Goal: Task Accomplishment & Management: Manage account settings

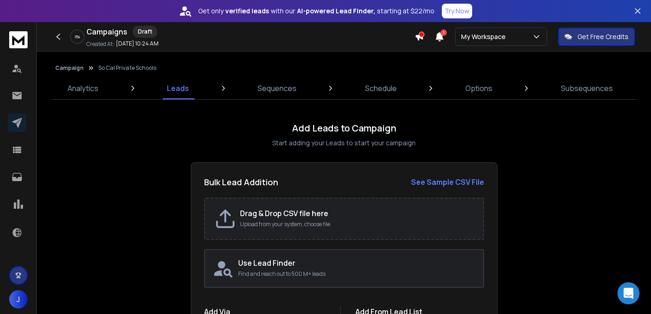
click at [247, 89] on div "Analytics Leads Sequences Schedule Options Subsequences" at bounding box center [339, 88] width 577 height 22
click at [277, 88] on p "Sequences" at bounding box center [276, 88] width 39 height 11
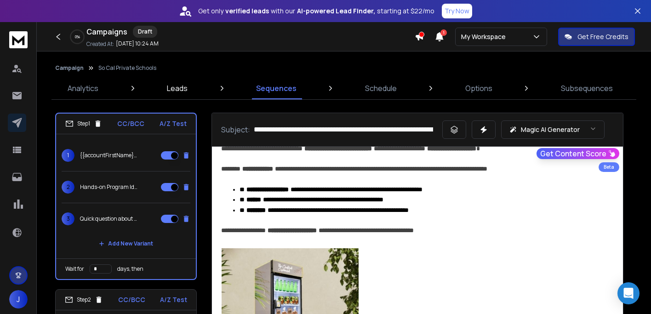
click at [172, 86] on p "Leads" at bounding box center [177, 88] width 21 height 11
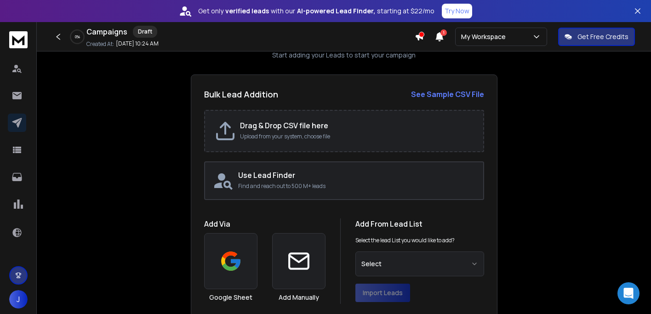
scroll to position [104, 0]
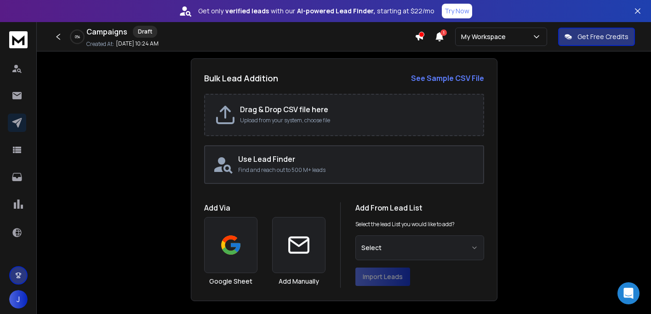
click at [261, 121] on p "Upload from your system, choose file" at bounding box center [357, 120] width 234 height 7
type input "**********"
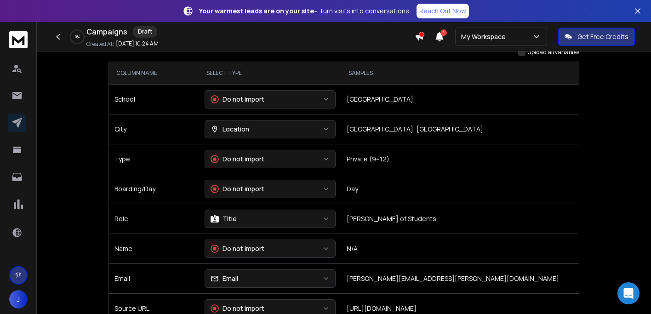
scroll to position [121, 0]
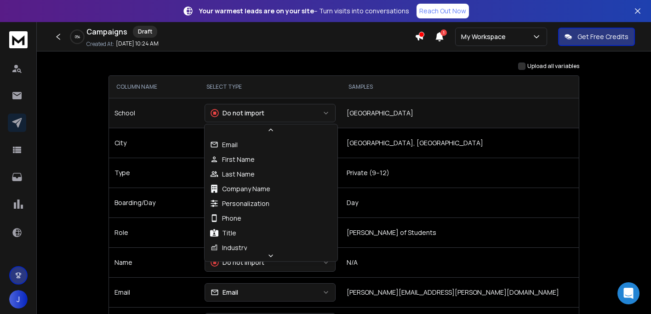
click at [300, 113] on button "Do not import" at bounding box center [269, 113] width 131 height 18
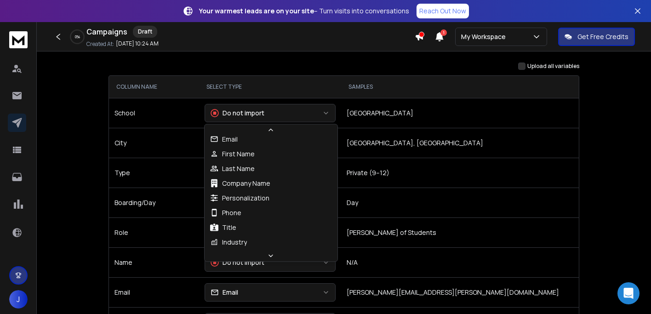
scroll to position [0, 0]
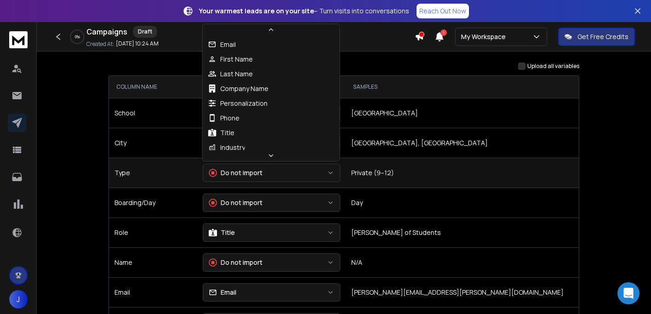
click at [266, 175] on button "Do not import" at bounding box center [271, 173] width 137 height 18
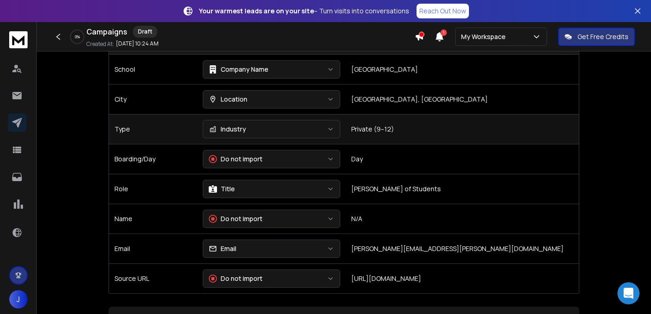
scroll to position [166, 0]
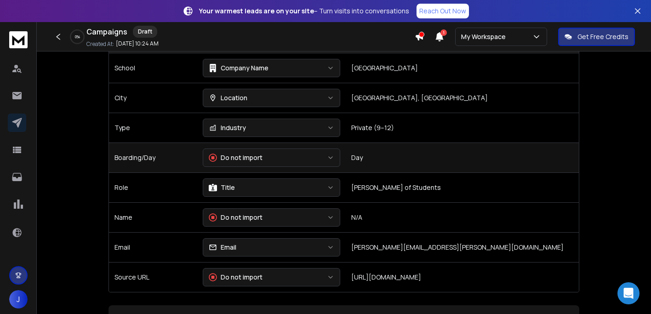
click at [263, 160] on button "Do not import" at bounding box center [271, 157] width 137 height 18
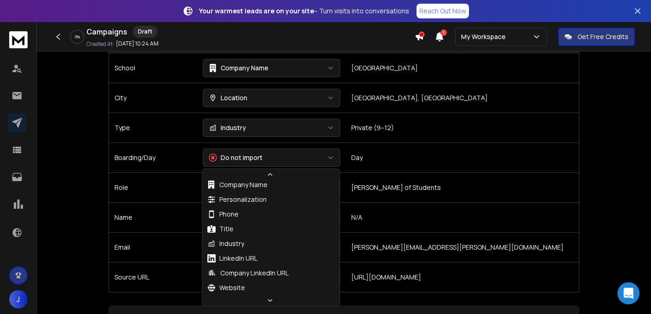
scroll to position [34, 0]
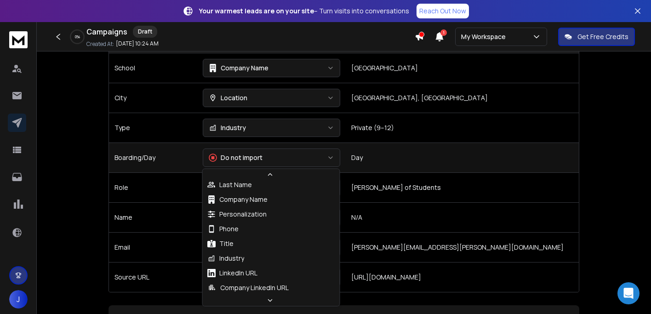
click at [387, 153] on td "Day" at bounding box center [462, 157] width 233 height 30
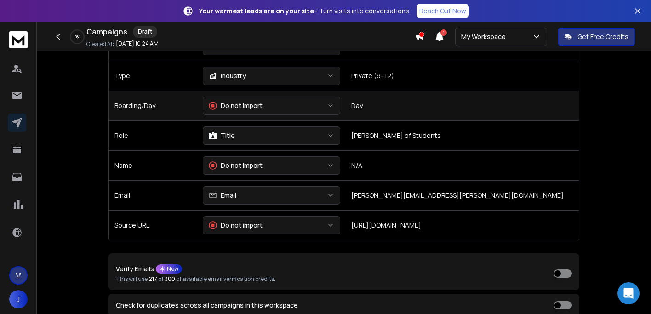
scroll to position [219, 0]
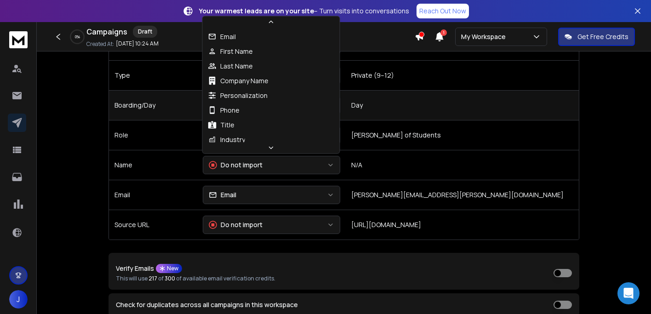
click at [305, 168] on button "Do not import" at bounding box center [271, 165] width 137 height 18
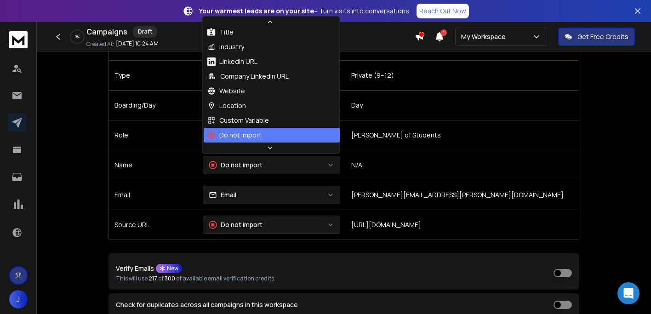
scroll to position [84, 0]
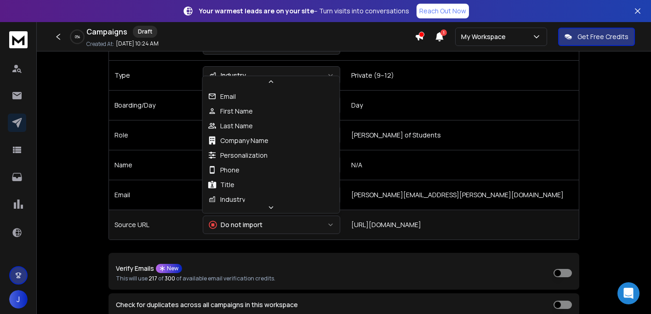
click at [266, 222] on button "Do not import" at bounding box center [271, 224] width 137 height 18
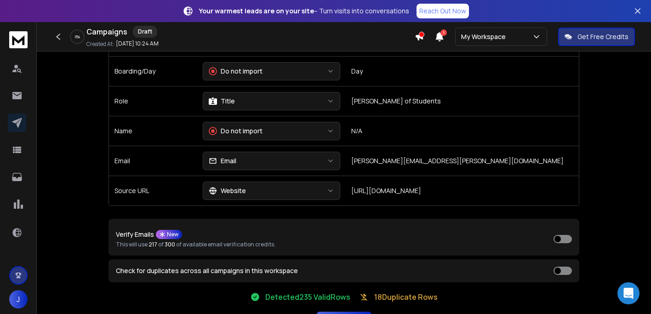
scroll to position [283, 0]
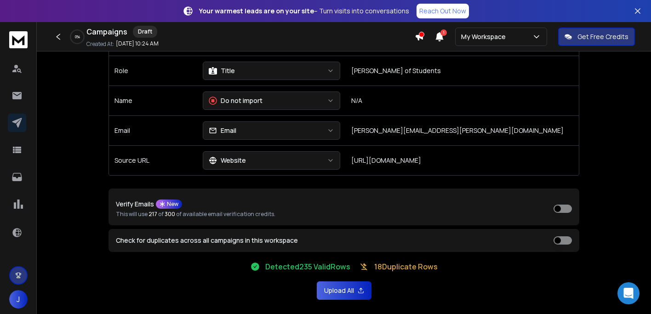
click at [565, 208] on button "Verify Emails New This will use 217 of 300 of available email verification cred…" at bounding box center [562, 208] width 18 height 8
click at [567, 241] on button "Check for duplicates across all campaigns in this workspace" at bounding box center [562, 240] width 18 height 8
click at [341, 293] on button "Upload All" at bounding box center [344, 290] width 55 height 18
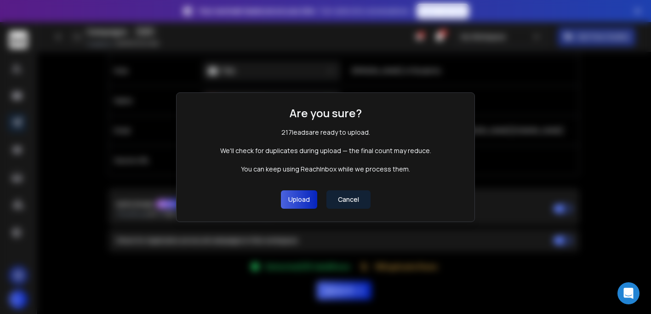
click at [300, 198] on button "Upload" at bounding box center [299, 199] width 36 height 18
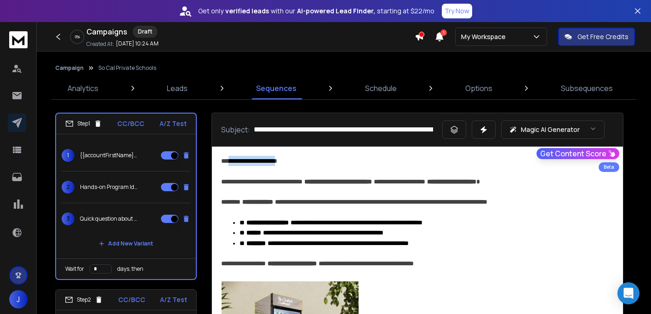
drag, startPoint x: 289, startPoint y: 163, endPoint x: 229, endPoint y: 159, distance: 60.8
click at [229, 159] on div "**********" at bounding box center [417, 161] width 392 height 10
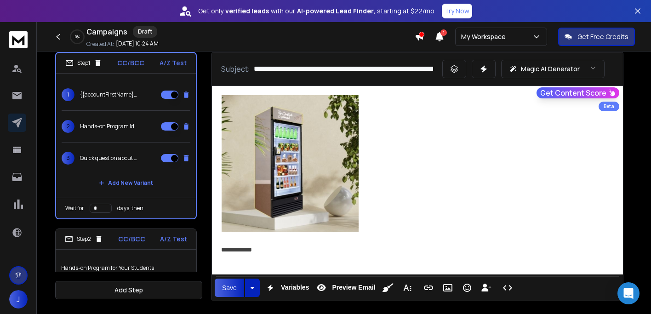
scroll to position [60, 0]
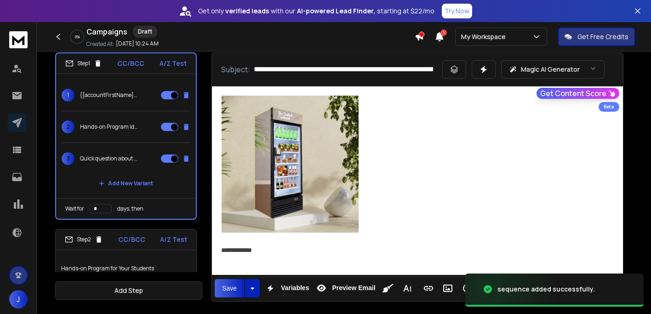
click at [123, 120] on div "2 Hands-on Program Idea for Students" at bounding box center [100, 126] width 77 height 13
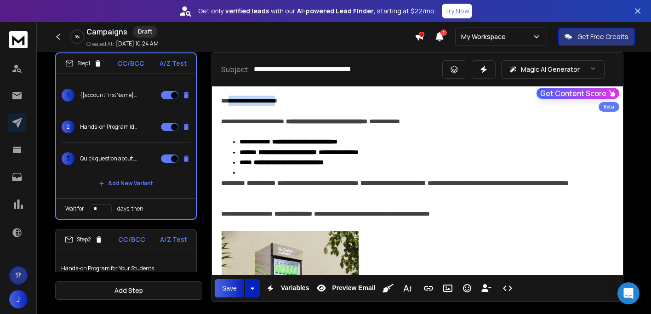
drag, startPoint x: 289, startPoint y: 101, endPoint x: 229, endPoint y: 102, distance: 60.7
click at [229, 102] on div "**********" at bounding box center [417, 101] width 392 height 10
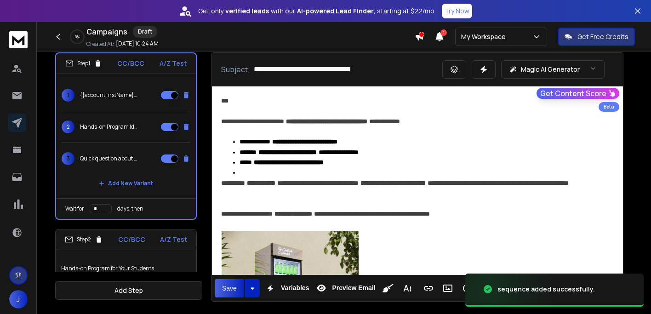
click at [113, 153] on div "3 Quick question about {{companyName}}" at bounding box center [100, 158] width 77 height 13
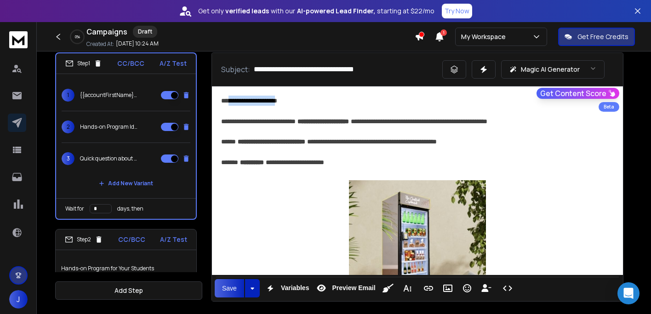
drag, startPoint x: 289, startPoint y: 102, endPoint x: 229, endPoint y: 104, distance: 60.7
click at [229, 104] on div "**********" at bounding box center [417, 101] width 392 height 10
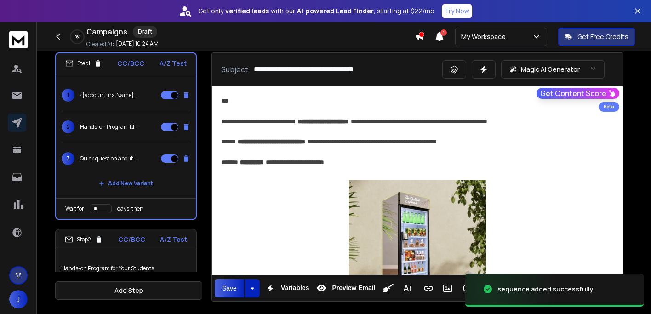
scroll to position [34, 0]
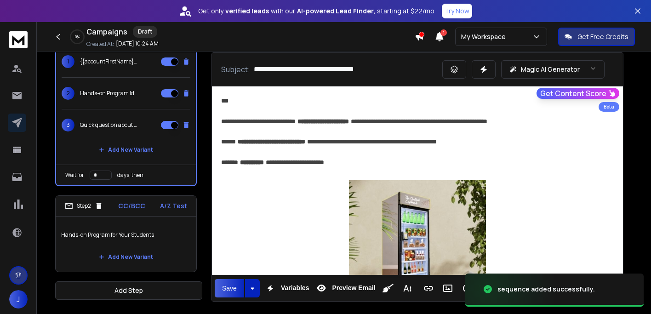
click at [108, 235] on p "Hands-on Program for Your Students" at bounding box center [126, 235] width 130 height 26
type input "**********"
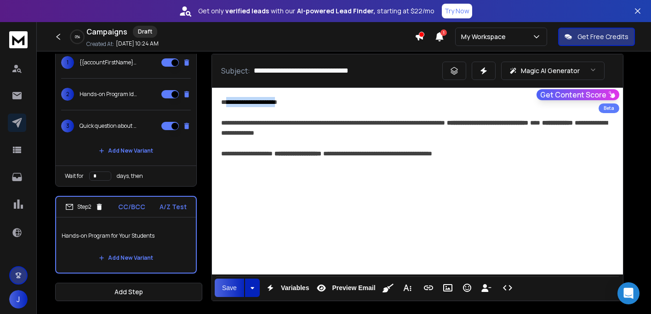
drag, startPoint x: 290, startPoint y: 100, endPoint x: 228, endPoint y: 99, distance: 62.0
click at [228, 99] on div "**********" at bounding box center [417, 102] width 392 height 10
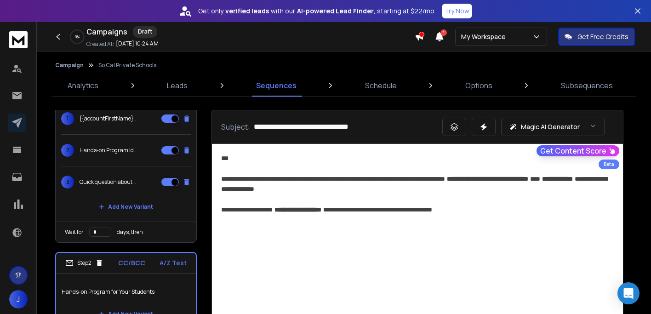
scroll to position [0, 0]
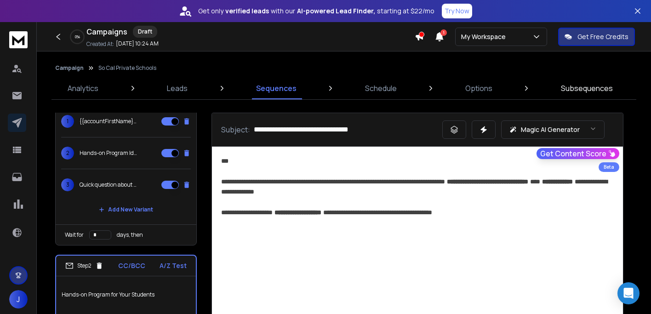
click at [584, 87] on p "Subsequences" at bounding box center [587, 88] width 52 height 11
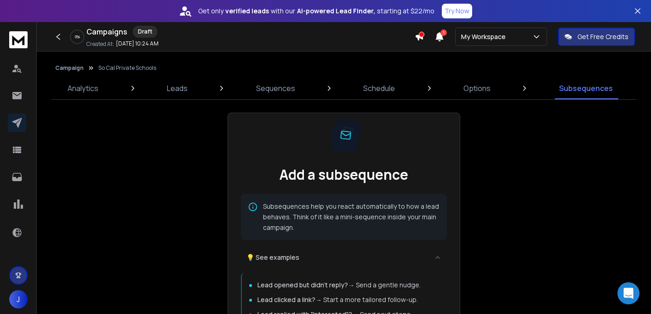
scroll to position [81, 0]
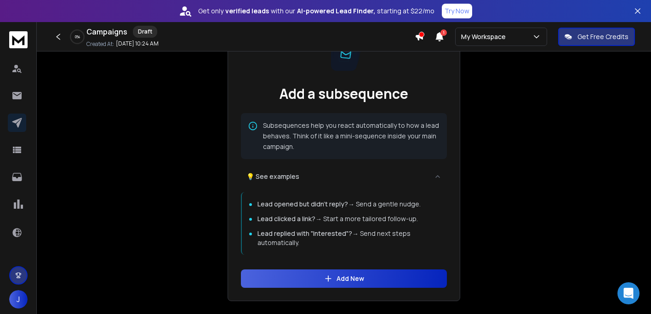
click at [333, 278] on button "Add New" at bounding box center [344, 278] width 206 height 18
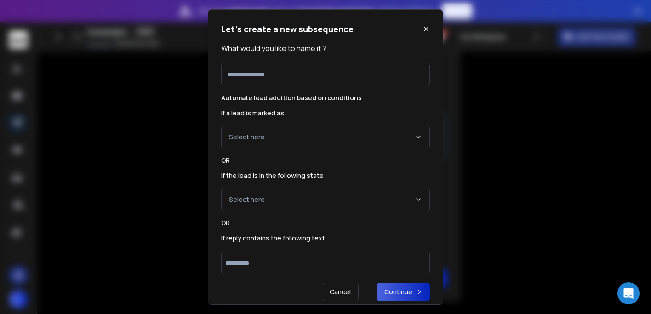
click at [360, 73] on input at bounding box center [325, 74] width 209 height 23
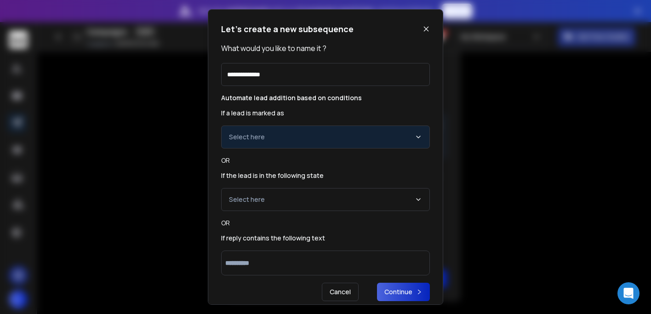
type input "**********"
click at [346, 142] on button "Select here" at bounding box center [325, 136] width 209 height 23
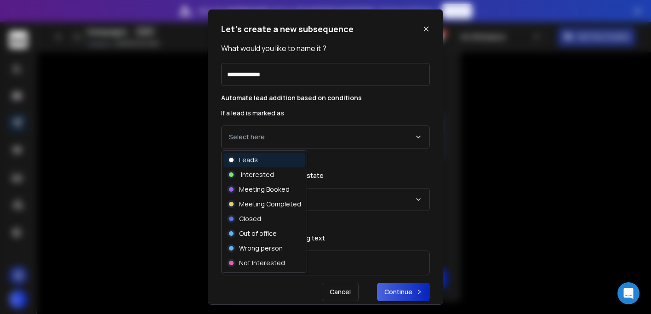
click at [333, 154] on form "**********" at bounding box center [325, 177] width 209 height 247
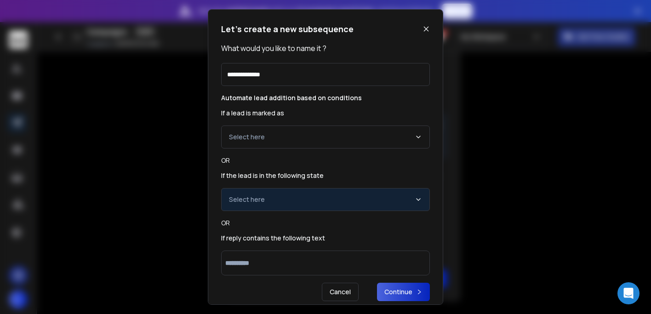
click at [318, 195] on button "Select here" at bounding box center [325, 199] width 209 height 23
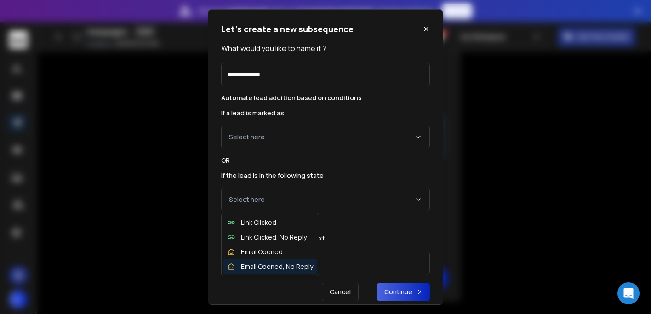
click at [282, 266] on div "Email Opened, No Reply" at bounding box center [270, 266] width 86 height 9
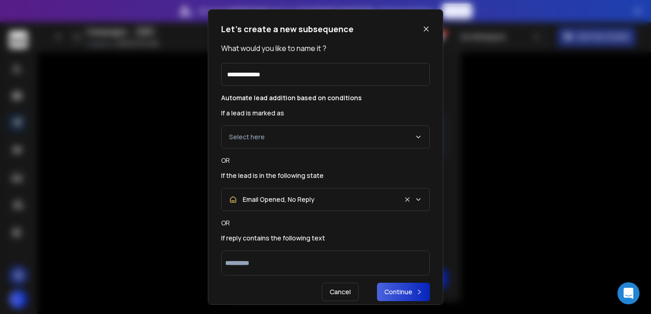
scroll to position [10, 0]
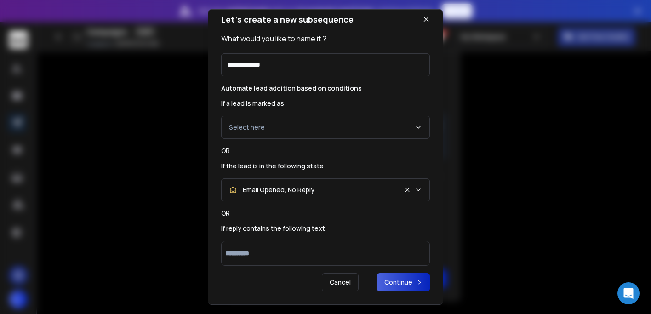
click at [404, 281] on button "Continue" at bounding box center [403, 282] width 53 height 18
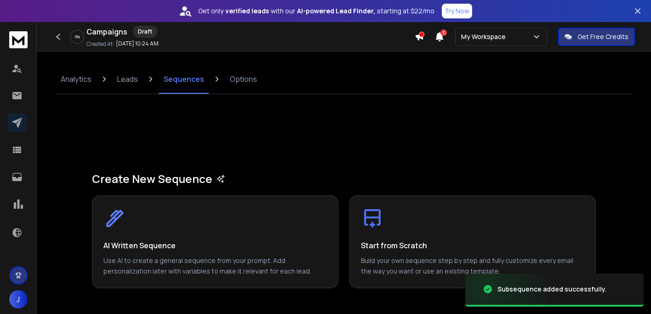
scroll to position [3, 0]
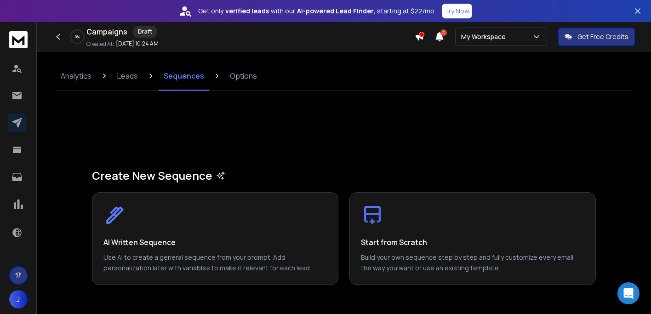
click at [282, 225] on div "button" at bounding box center [214, 215] width 223 height 23
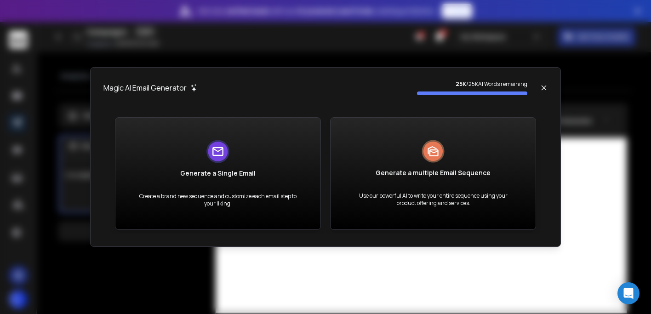
click at [282, 180] on div "Generate a Single Email Create a brand new sequence and customize each email st…" at bounding box center [217, 173] width 179 height 86
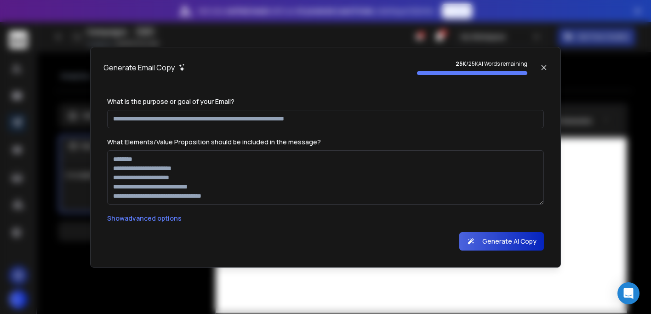
click at [278, 121] on input at bounding box center [325, 119] width 436 height 18
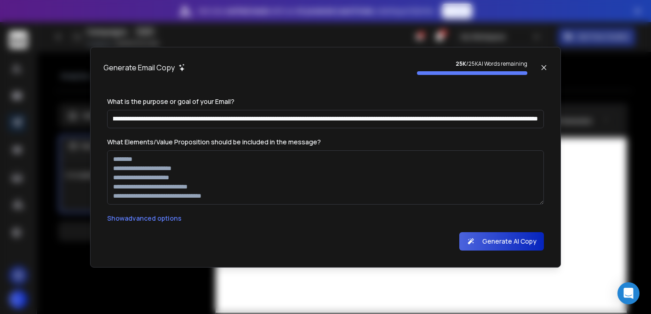
scroll to position [0, 165]
type input "**********"
click at [459, 232] on button "Generate AI Copy" at bounding box center [501, 241] width 85 height 18
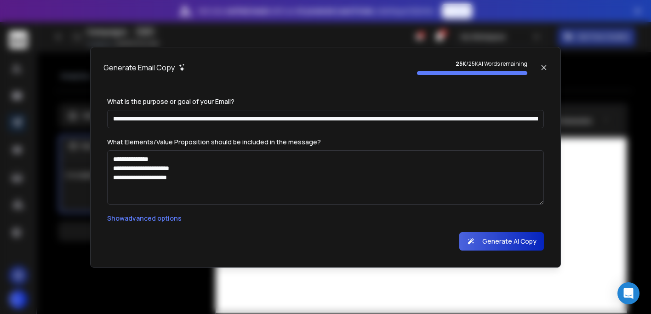
type textarea "**********"
click at [495, 241] on button "Generate AI Copy" at bounding box center [501, 241] width 85 height 18
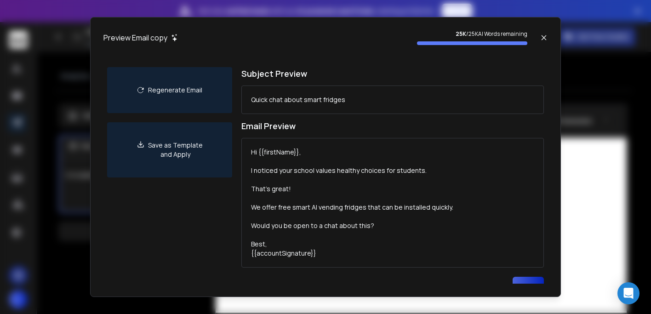
click at [273, 99] on div "Quick chat about smart fridges" at bounding box center [298, 99] width 94 height 9
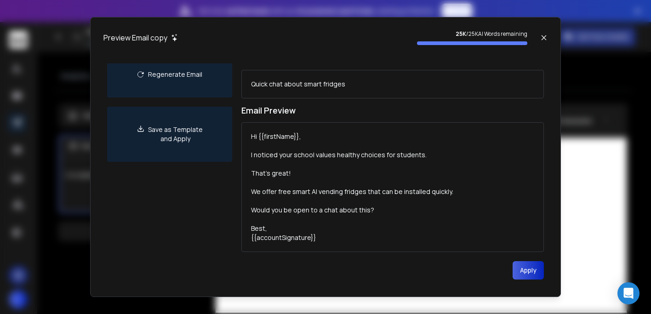
click at [271, 85] on div "Quick chat about smart fridges" at bounding box center [298, 83] width 94 height 9
click at [278, 153] on div "Hi {{firstName}}, I noticed your school values healthy choices for students. Th…" at bounding box center [352, 187] width 202 height 110
click at [307, 235] on div "Hi {{firstName}}, I noticed your school values healthy choices for students. Th…" at bounding box center [352, 187] width 202 height 110
click at [519, 272] on button "Apply" at bounding box center [527, 270] width 31 height 18
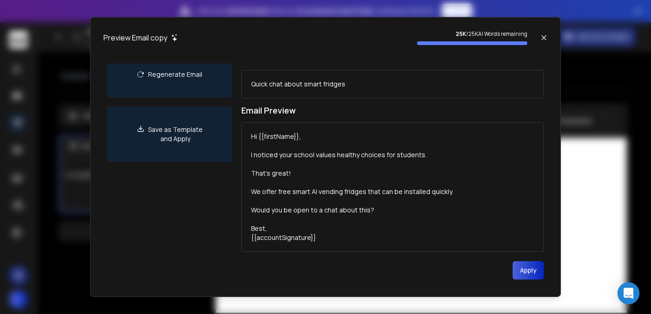
type input "**********"
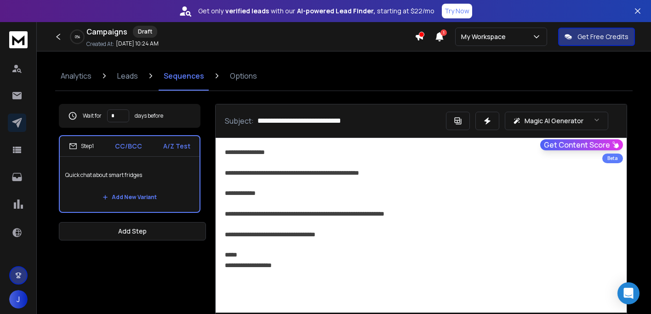
click at [269, 154] on div "**********" at bounding box center [421, 152] width 392 height 10
click at [284, 170] on div "**********" at bounding box center [421, 173] width 392 height 10
click at [409, 174] on div "**********" at bounding box center [421, 173] width 392 height 10
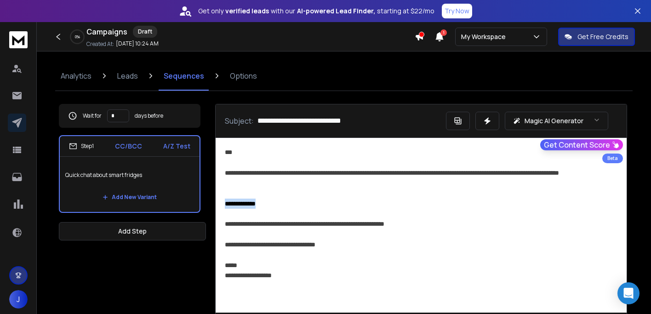
drag, startPoint x: 272, startPoint y: 200, endPoint x: 193, endPoint y: 197, distance: 79.1
click at [194, 198] on div "**********" at bounding box center [344, 221] width 570 height 235
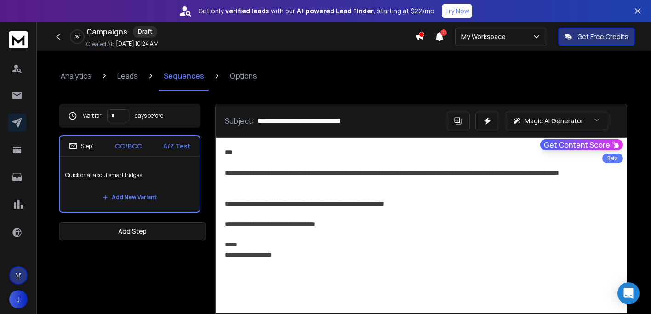
click at [421, 206] on div "**********" at bounding box center [421, 203] width 392 height 10
click at [369, 224] on div "**********" at bounding box center [421, 224] width 392 height 10
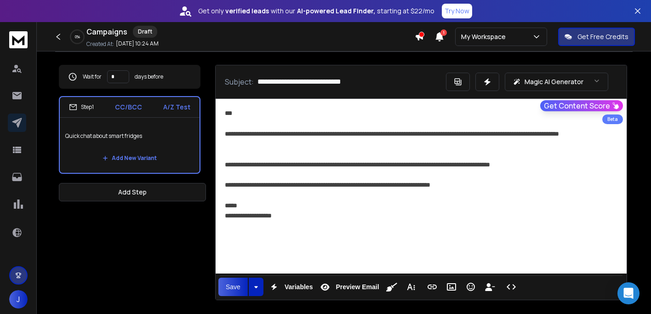
scroll to position [45, 0]
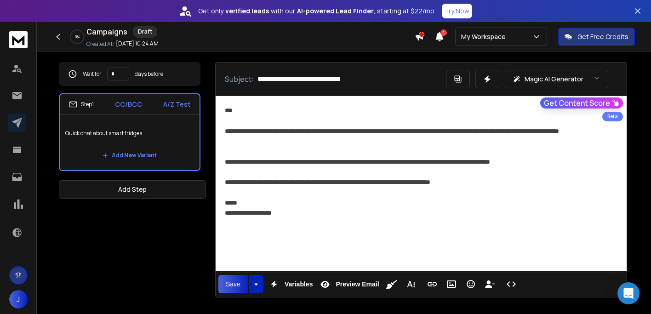
click at [281, 79] on input "**********" at bounding box center [346, 79] width 179 height 11
click at [299, 81] on input "**********" at bounding box center [346, 79] width 179 height 11
click at [322, 79] on input "**********" at bounding box center [346, 79] width 179 height 11
click at [342, 80] on input "**********" at bounding box center [346, 79] width 179 height 11
type input "**********"
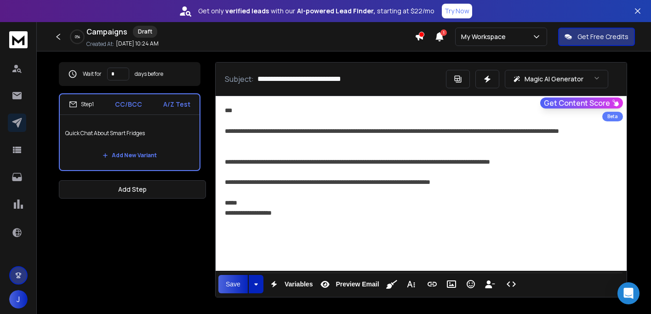
click at [495, 180] on div "**********" at bounding box center [421, 182] width 392 height 10
drag, startPoint x: 278, startPoint y: 205, endPoint x: 181, endPoint y: 203, distance: 96.5
click at [182, 204] on div "**********" at bounding box center [344, 179] width 570 height 235
click at [432, 284] on icon "button" at bounding box center [431, 284] width 9 height 5
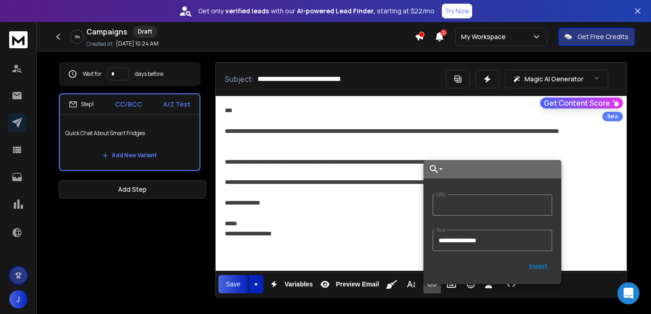
type input "**********"
click at [538, 267] on button "Insert" at bounding box center [538, 266] width 28 height 17
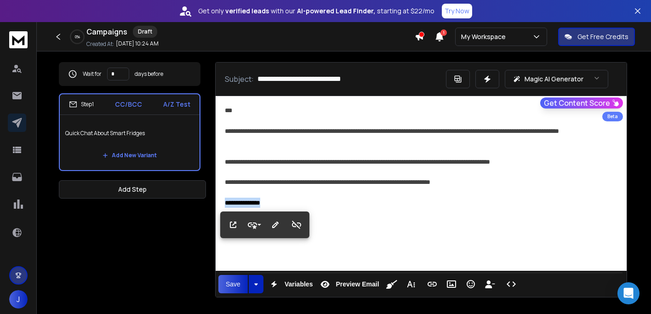
scroll to position [0, 0]
click at [387, 212] on div at bounding box center [421, 213] width 392 height 10
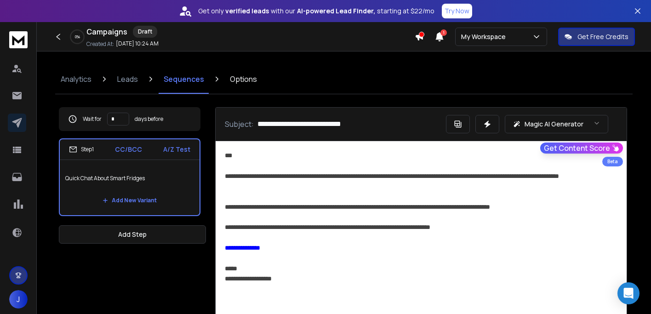
click at [244, 79] on p "Options" at bounding box center [243, 79] width 27 height 11
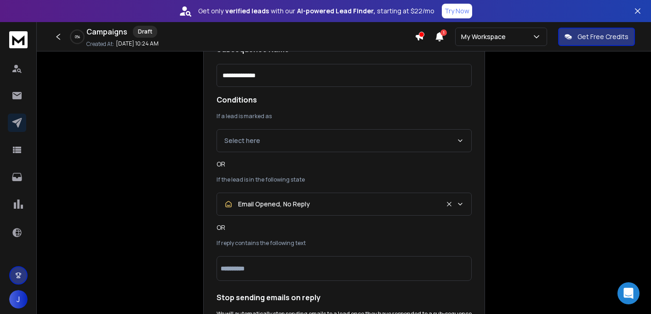
scroll to position [175, 0]
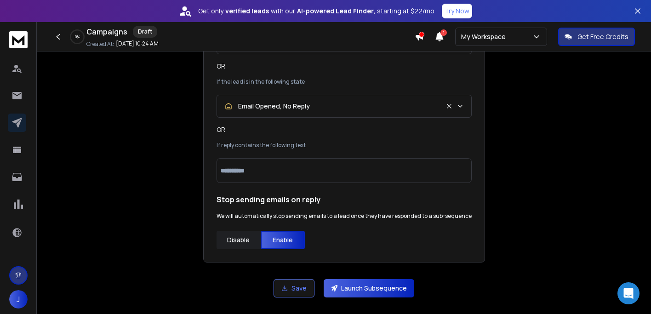
click at [352, 292] on button "Launch Subsequence" at bounding box center [368, 288] width 91 height 18
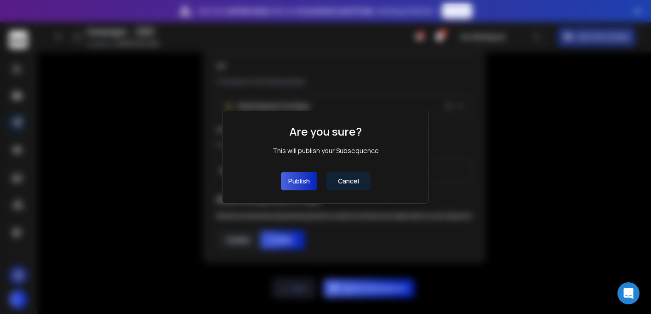
click at [299, 181] on button "Publish" at bounding box center [299, 181] width 36 height 18
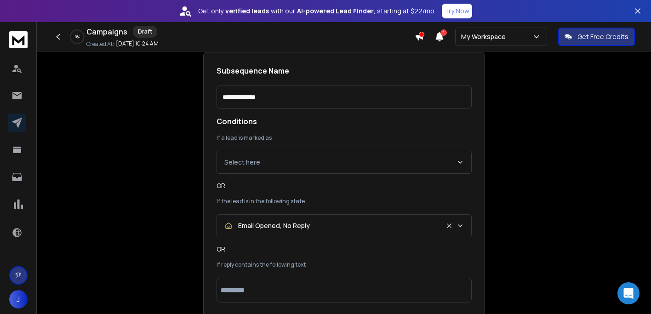
scroll to position [0, 0]
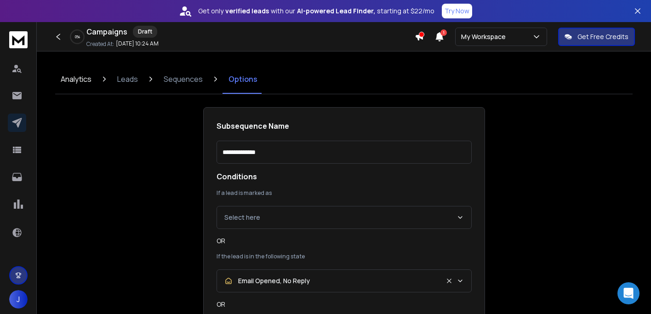
click at [88, 79] on p "Analytics" at bounding box center [76, 79] width 31 height 11
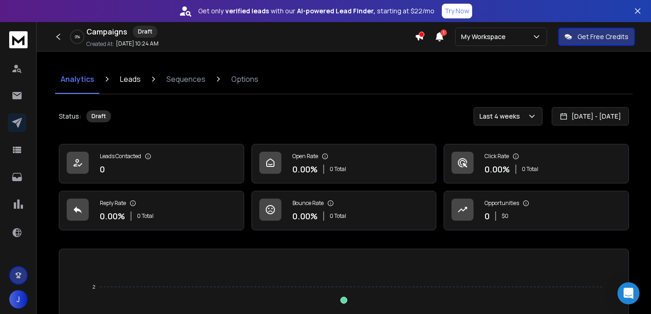
click at [130, 75] on p "Leads" at bounding box center [130, 79] width 21 height 11
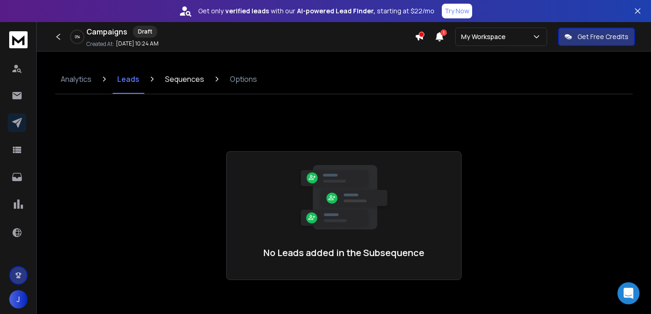
click at [177, 78] on p "Sequences" at bounding box center [184, 79] width 39 height 11
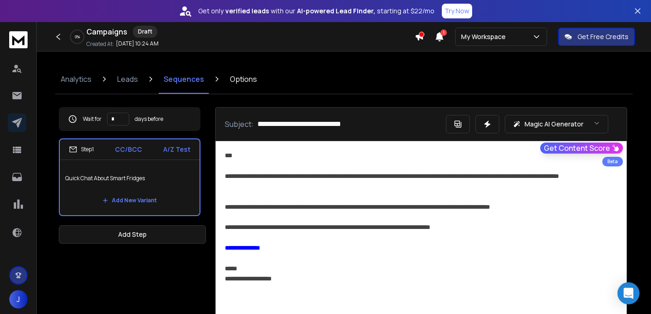
click at [241, 79] on p "Options" at bounding box center [243, 79] width 27 height 11
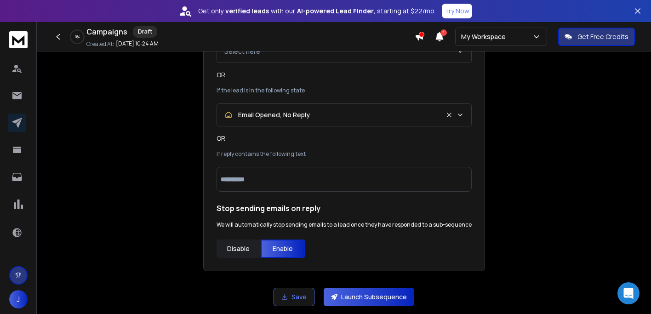
scroll to position [175, 0]
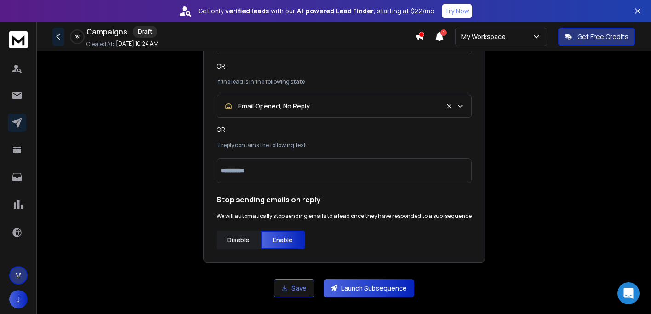
click at [54, 34] on icon at bounding box center [58, 37] width 8 height 8
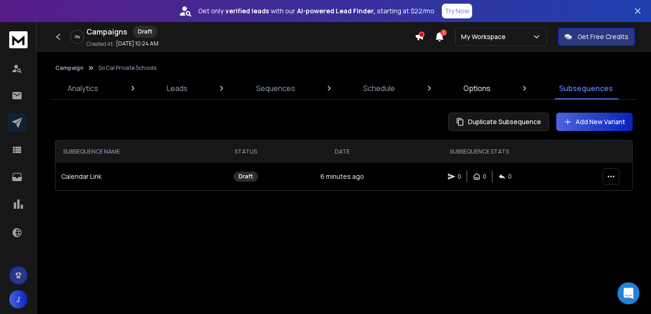
click at [485, 90] on p "Options" at bounding box center [476, 88] width 27 height 11
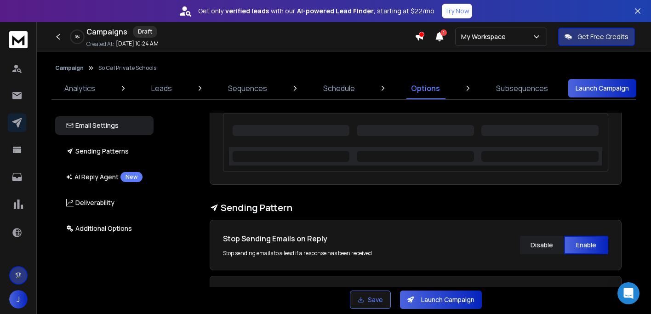
scroll to position [103, 0]
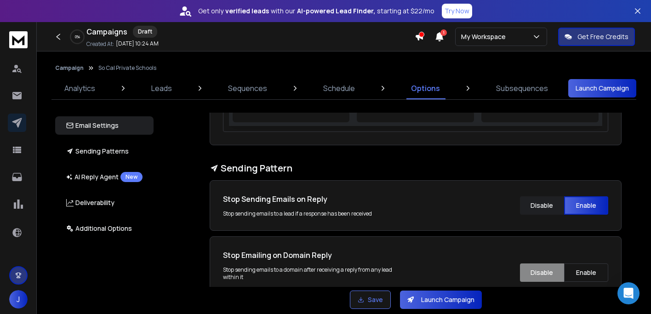
click at [444, 300] on button "Launch Campaign" at bounding box center [441, 299] width 82 height 18
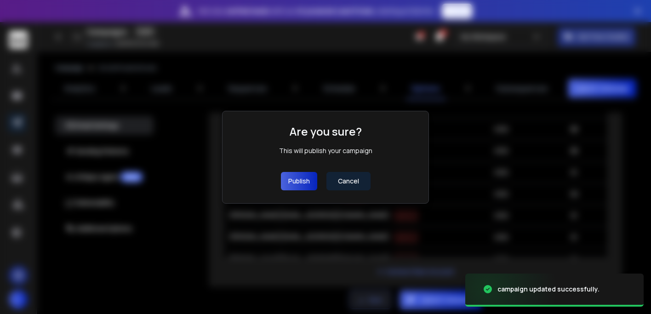
click at [290, 180] on button "Publish" at bounding box center [299, 181] width 36 height 18
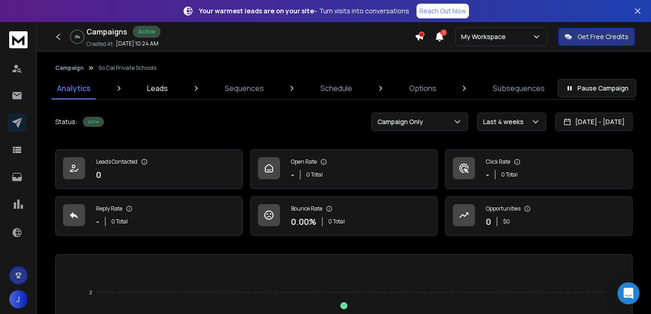
click at [152, 88] on p "Leads" at bounding box center [157, 88] width 21 height 11
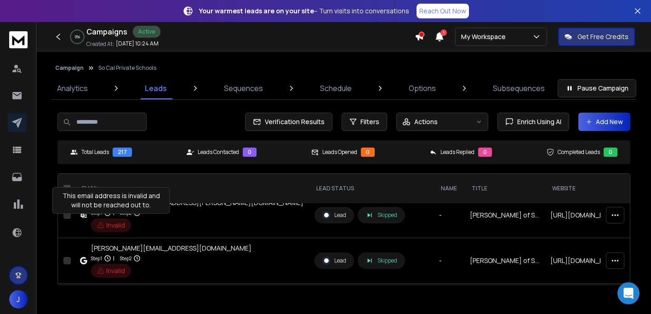
scroll to position [14, 0]
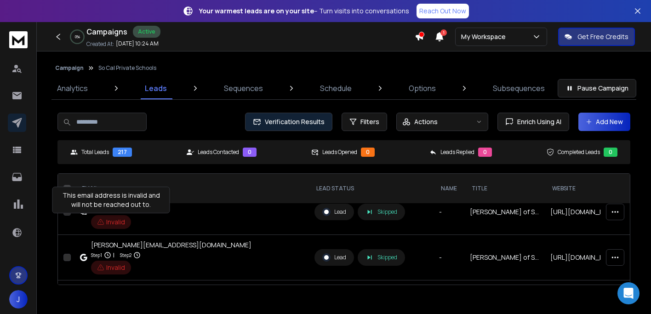
click at [265, 123] on span "Verification Results" at bounding box center [292, 121] width 63 height 9
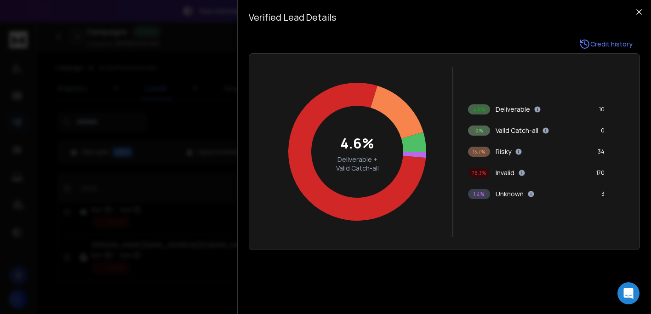
click at [638, 11] on icon "button" at bounding box center [638, 12] width 5 height 5
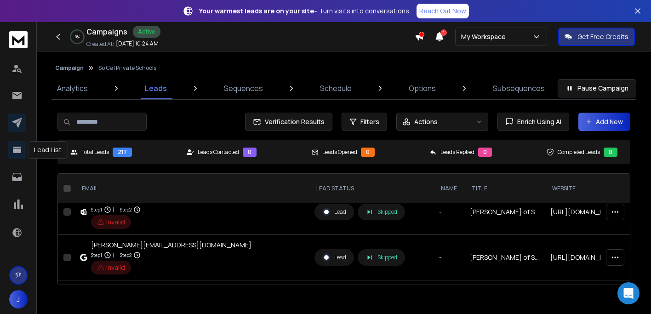
click at [21, 150] on icon at bounding box center [17, 150] width 8 height 6
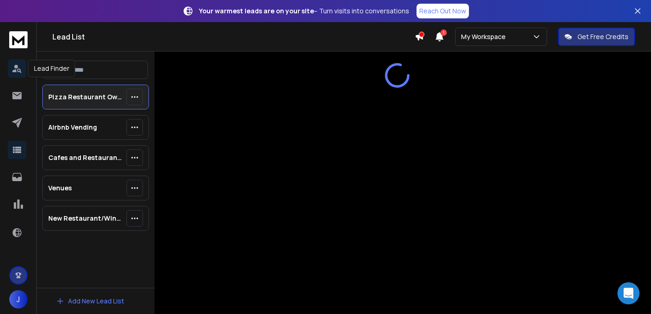
click at [15, 68] on icon at bounding box center [16, 68] width 11 height 11
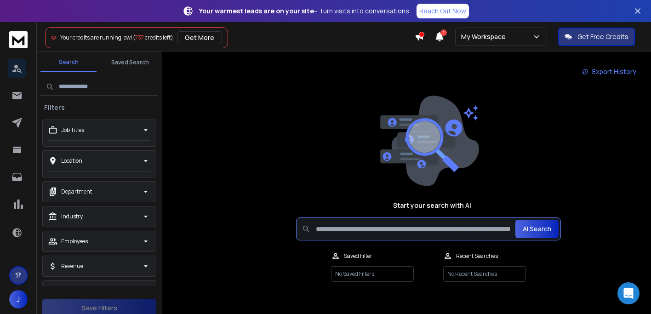
click at [374, 227] on textarea at bounding box center [413, 229] width 194 height 18
type textarea "**********"
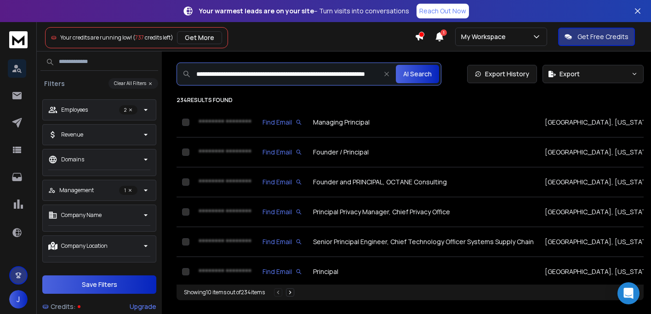
scroll to position [25, 0]
click at [94, 245] on p "Company Location" at bounding box center [84, 245] width 46 height 7
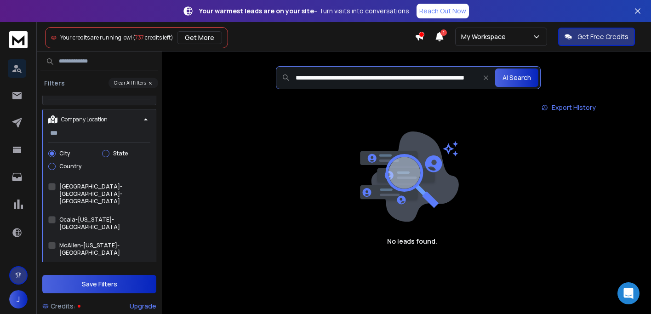
scroll to position [235, 0]
type input "***"
click at [102, 153] on button "State" at bounding box center [105, 152] width 7 height 7
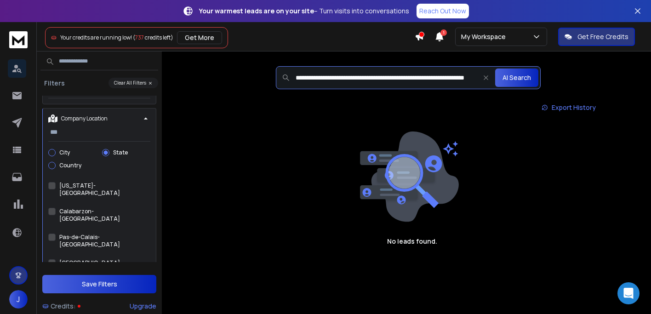
click at [94, 186] on label "California-United States" at bounding box center [104, 189] width 91 height 15
click at [56, 186] on States "California-United States" at bounding box center [51, 185] width 7 height 7
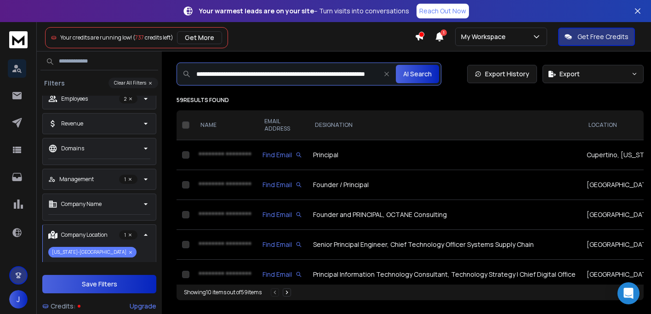
scroll to position [101, 0]
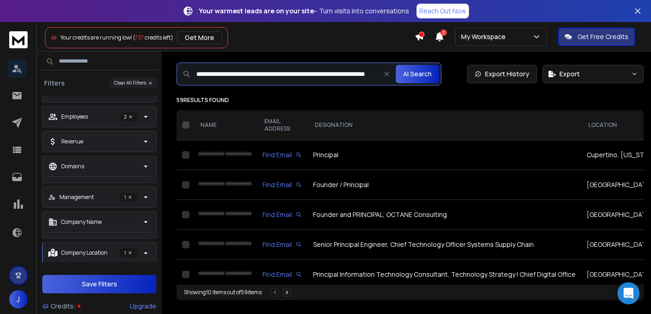
click at [87, 200] on p "Management" at bounding box center [76, 196] width 34 height 7
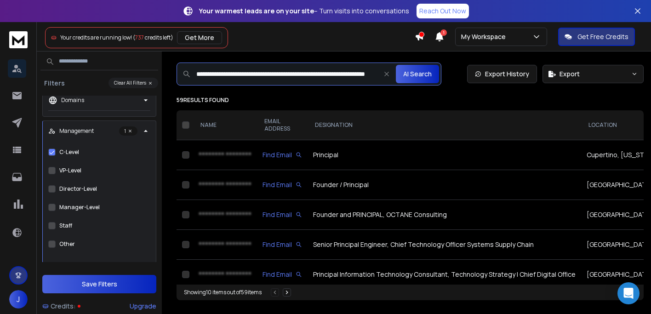
scroll to position [164, 0]
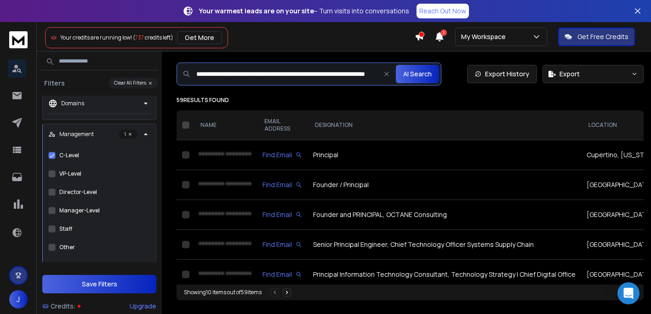
click at [53, 153] on button "C-Level" at bounding box center [51, 155] width 7 height 7
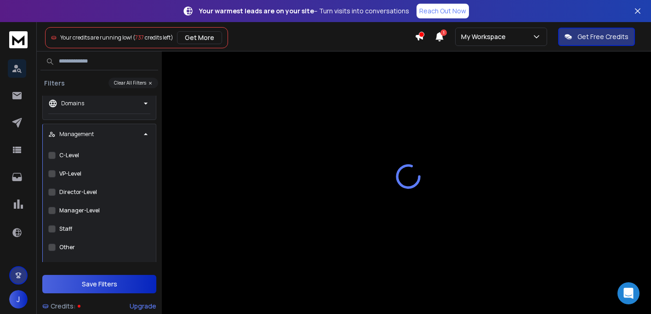
click at [104, 136] on div "Management" at bounding box center [99, 134] width 102 height 9
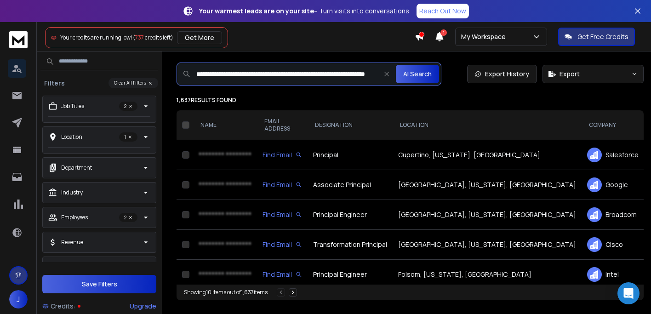
scroll to position [0, 0]
click at [100, 104] on div "Job Titles 2" at bounding box center [99, 105] width 102 height 9
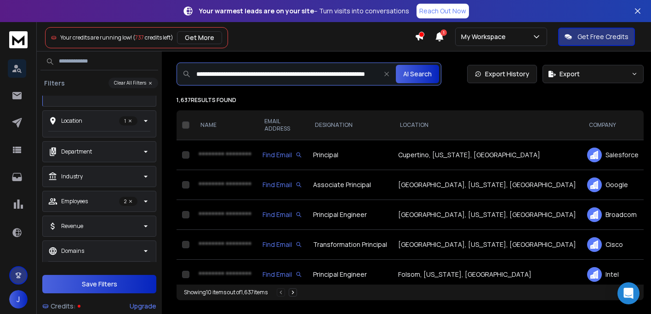
scroll to position [101, 0]
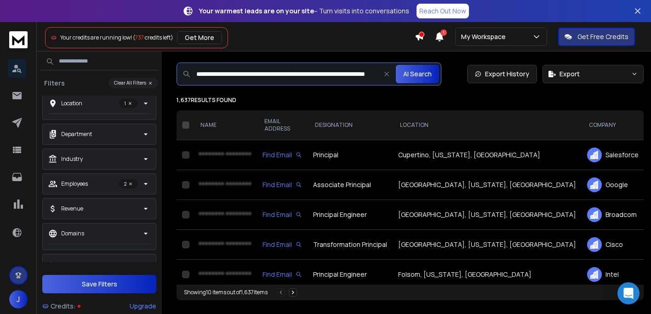
click at [83, 156] on div "Industry" at bounding box center [99, 158] width 102 height 9
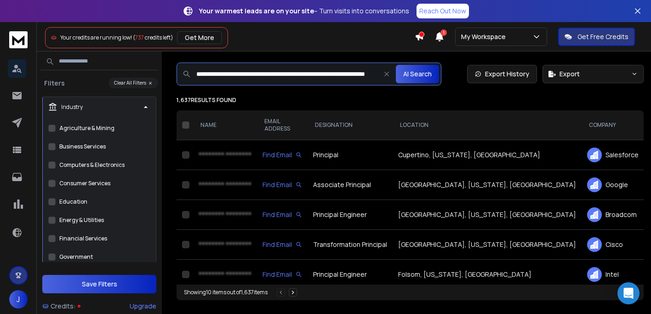
scroll to position [154, 0]
click at [50, 200] on button "Education" at bounding box center [51, 200] width 7 height 7
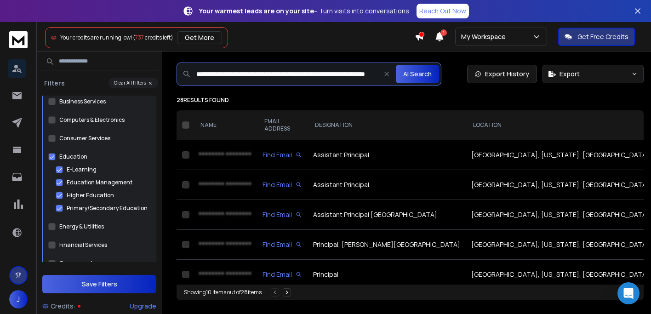
scroll to position [200, 0]
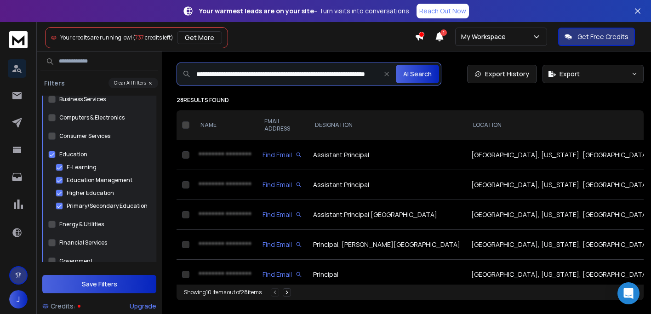
click at [62, 169] on button "E-Learning" at bounding box center [59, 167] width 7 height 7
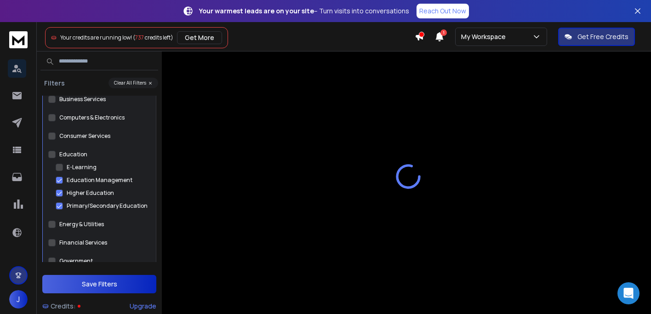
click at [61, 181] on Management "Education Management" at bounding box center [59, 179] width 7 height 7
click at [59, 192] on Education "Higher Education" at bounding box center [59, 192] width 7 height 7
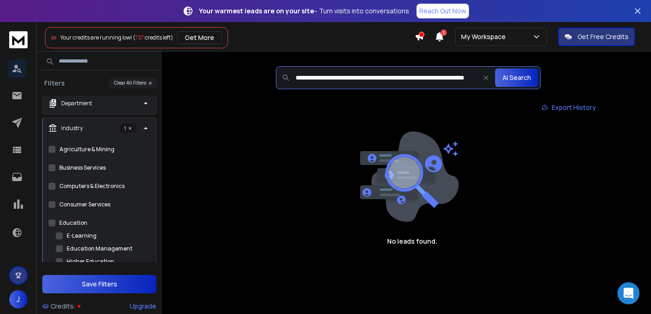
scroll to position [54, 0]
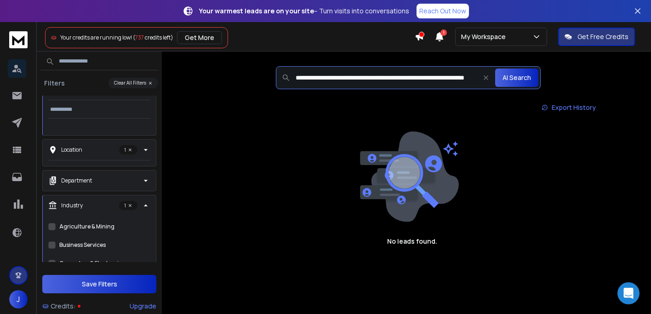
click at [96, 202] on div "Industry 1" at bounding box center [99, 205] width 102 height 9
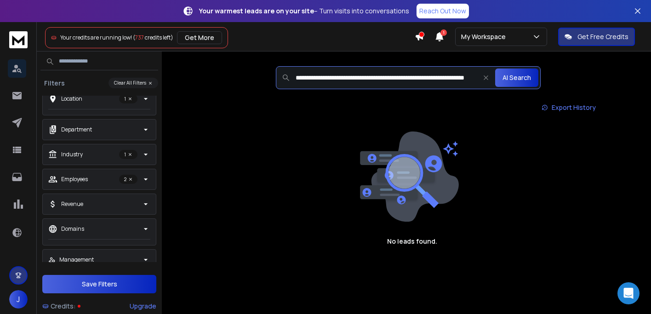
scroll to position [106, 0]
click at [102, 177] on div "Employees 2" at bounding box center [99, 178] width 102 height 9
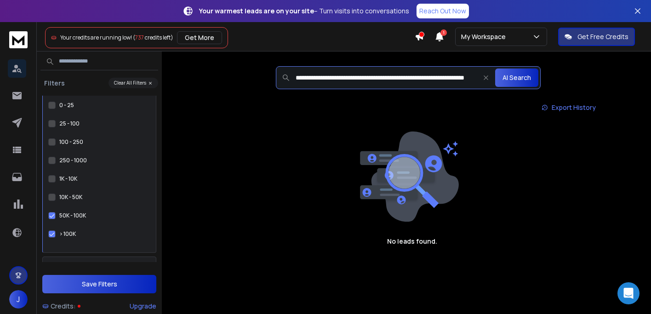
scroll to position [204, 0]
click at [50, 207] on div "50K - 100K" at bounding box center [99, 212] width 102 height 18
click at [51, 230] on 100K "> 100K" at bounding box center [51, 230] width 7 height 7
click at [55, 210] on 100K "50K - 100K" at bounding box center [51, 211] width 7 height 7
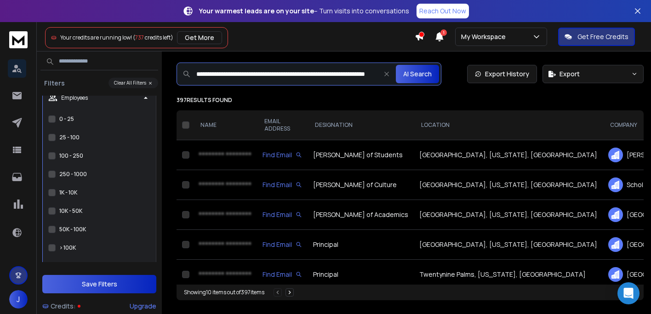
scroll to position [174, 0]
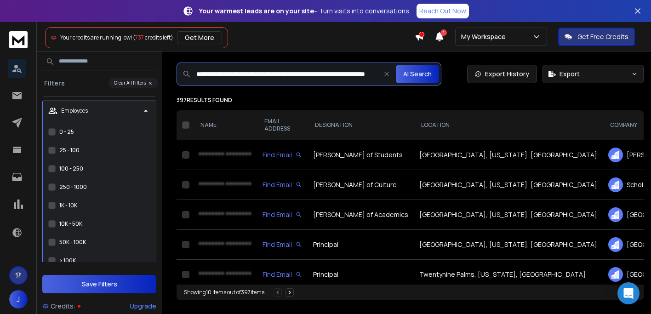
click at [50, 166] on 250 "100 - 250" at bounding box center [51, 168] width 7 height 7
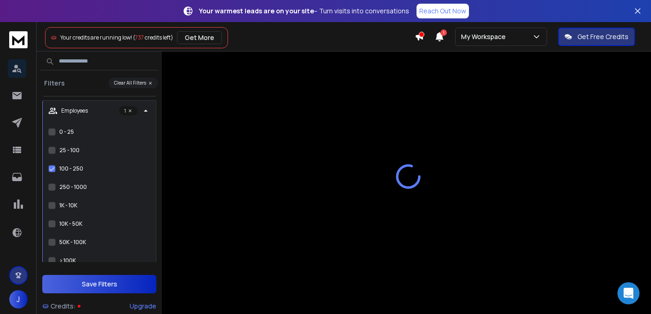
click at [49, 189] on 1000 "250 - 1000" at bounding box center [51, 186] width 7 height 7
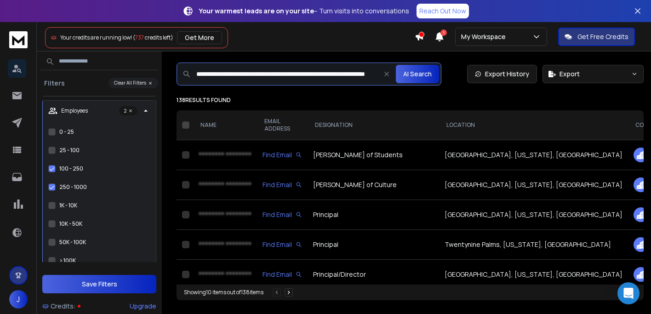
click at [54, 152] on 100 "25 - 100" at bounding box center [51, 150] width 7 height 7
click at [67, 282] on button "Save Filters" at bounding box center [99, 284] width 114 height 18
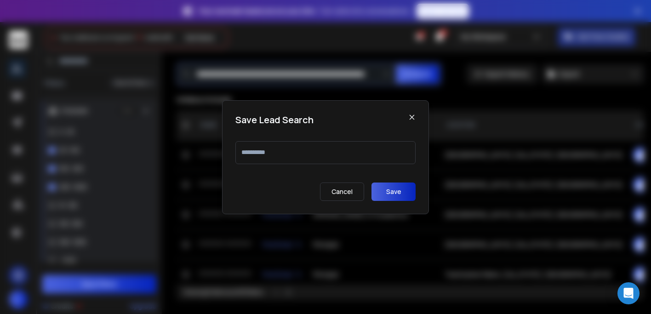
click at [414, 113] on icon at bounding box center [411, 116] width 7 height 7
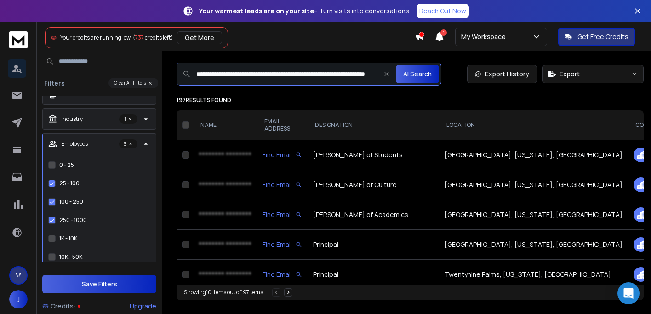
scroll to position [90, 0]
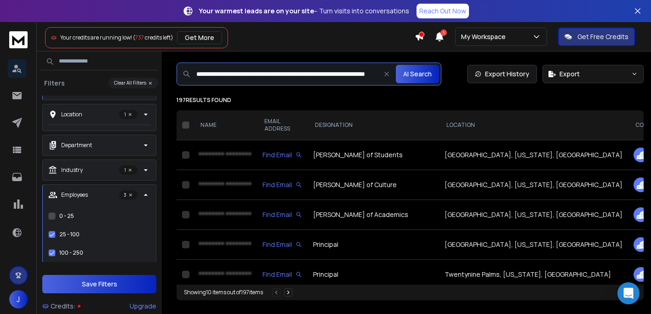
click at [144, 194] on icon at bounding box center [146, 195] width 4 height 2
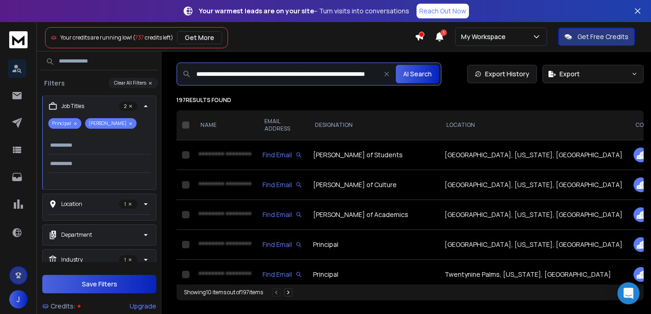
scroll to position [0, 0]
click at [93, 147] on input at bounding box center [99, 145] width 102 height 18
type input "*"
type input "**********"
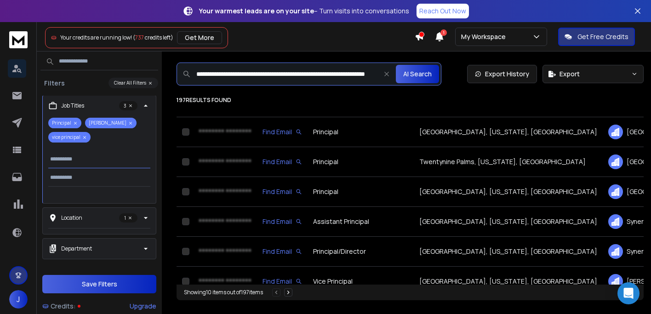
scroll to position [152, 0]
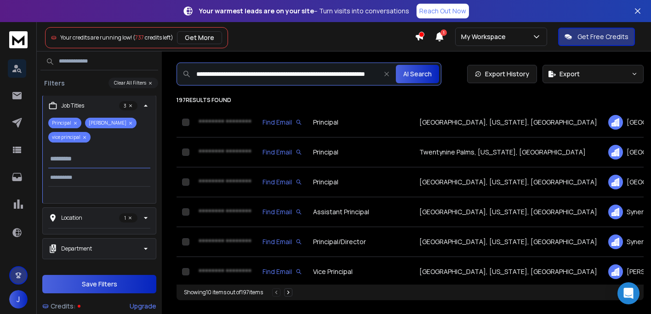
type input "**********"
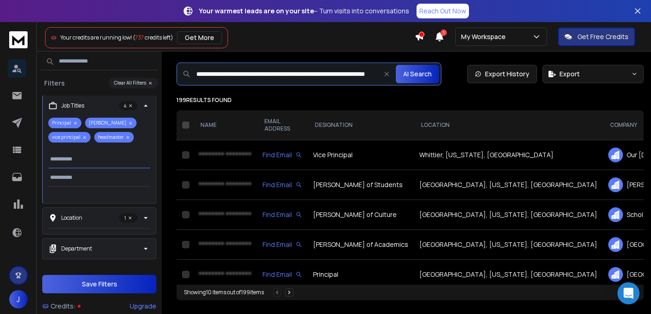
type input "*"
type input "**********"
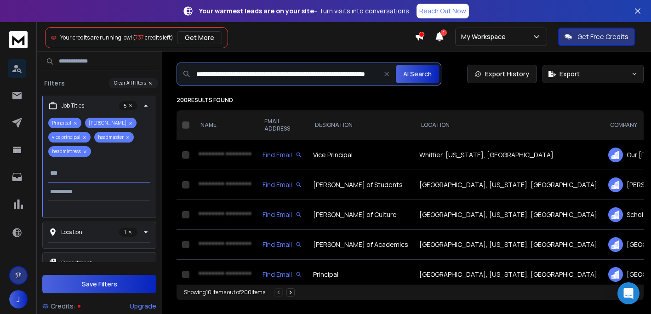
type input "****"
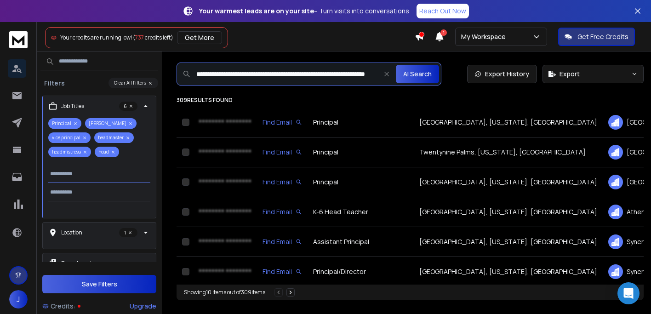
scroll to position [4, 0]
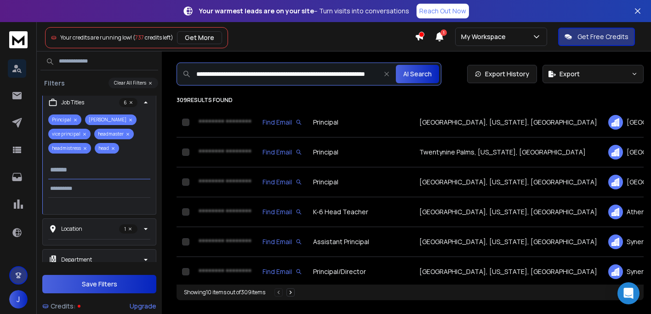
type input "********"
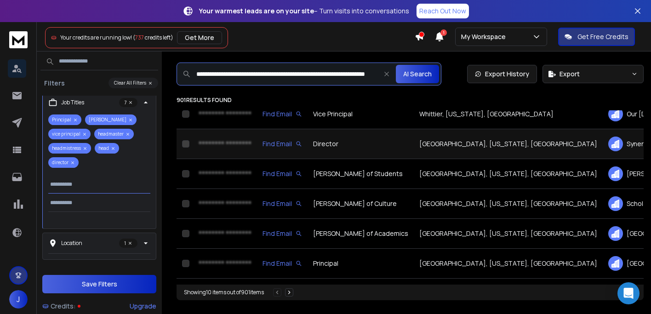
scroll to position [0, 0]
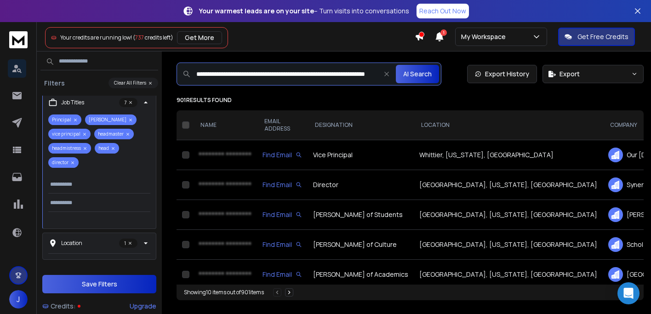
click at [187, 128] on button "button" at bounding box center [185, 124] width 7 height 7
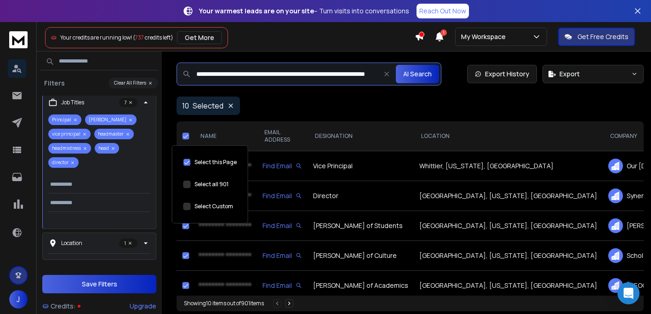
click at [186, 136] on button "Select this Page" at bounding box center [185, 135] width 7 height 7
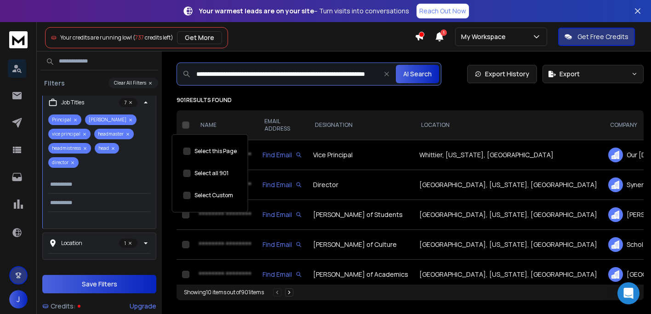
click at [188, 125] on button "Select this Page" at bounding box center [185, 124] width 7 height 7
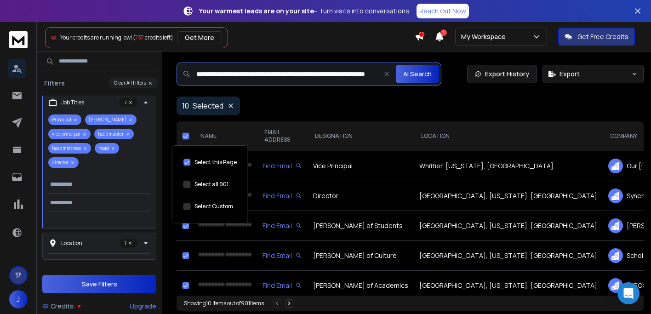
click at [188, 136] on button "Select this Page" at bounding box center [185, 135] width 7 height 7
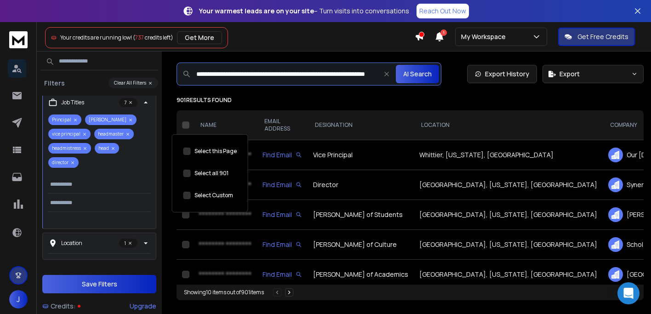
click at [189, 196] on button "Select this Page" at bounding box center [186, 195] width 7 height 7
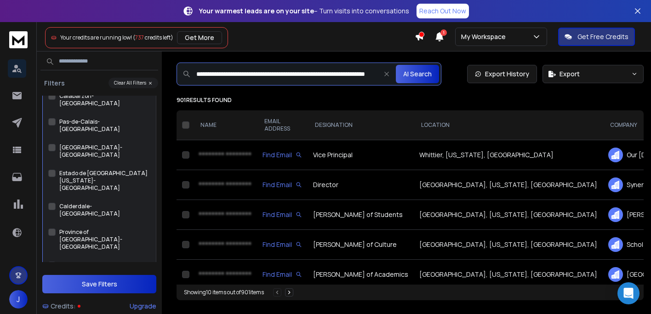
scroll to position [40, 0]
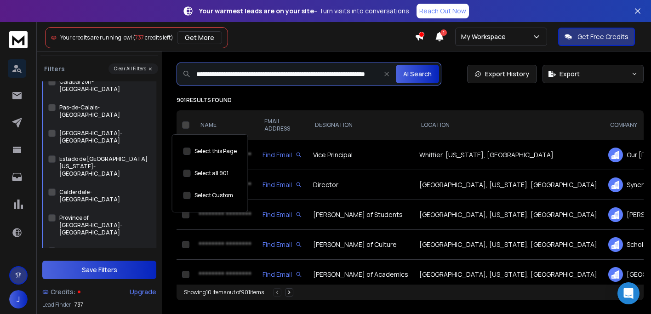
click at [185, 123] on button "Select this Page" at bounding box center [185, 124] width 7 height 7
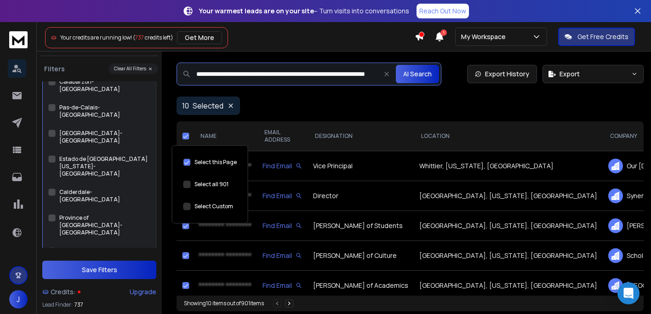
click at [187, 138] on button "Select this Page" at bounding box center [185, 135] width 7 height 7
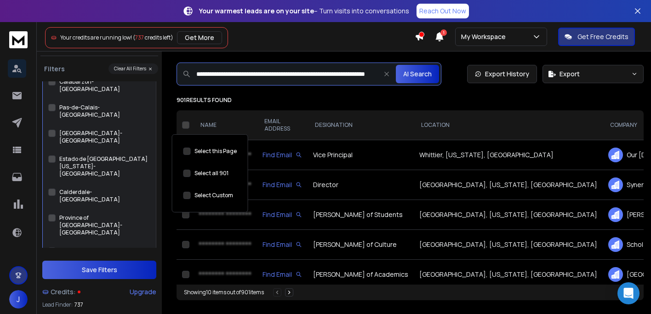
click at [185, 124] on button "Select this Page" at bounding box center [185, 124] width 7 height 7
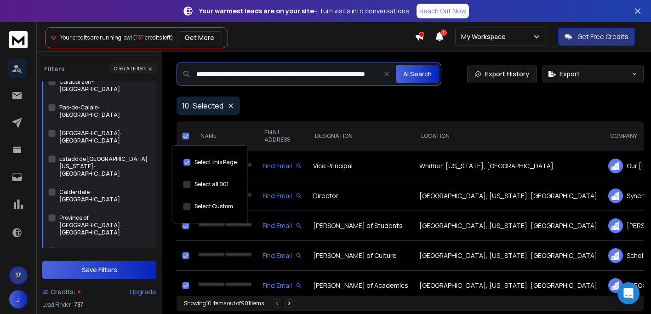
click at [189, 206] on button "Select this Page" at bounding box center [186, 206] width 7 height 7
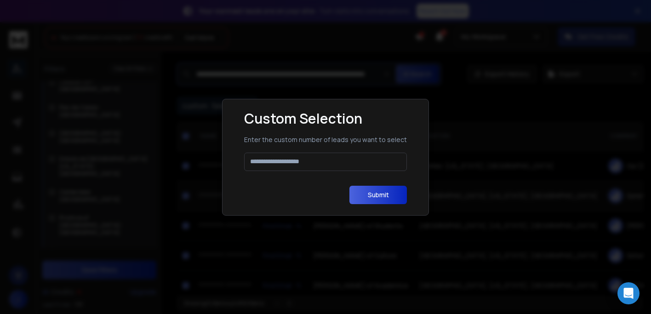
type input "***"
click at [363, 193] on button "Submit" at bounding box center [377, 195] width 57 height 18
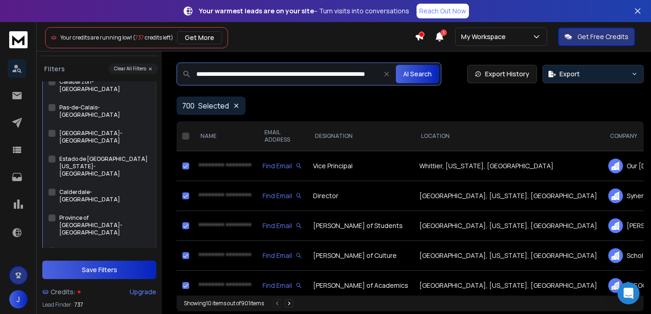
click at [559, 77] on span "Export" at bounding box center [569, 73] width 20 height 9
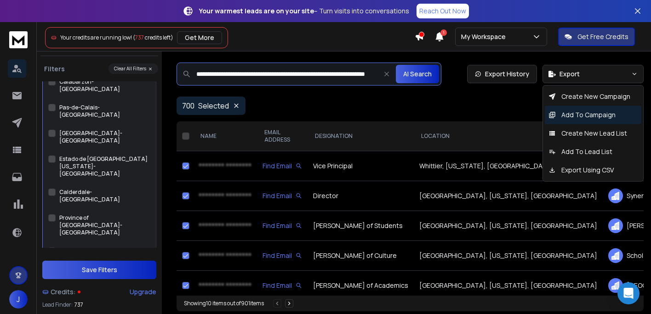
click at [569, 115] on p "Add To Campaign" at bounding box center [588, 114] width 58 height 13
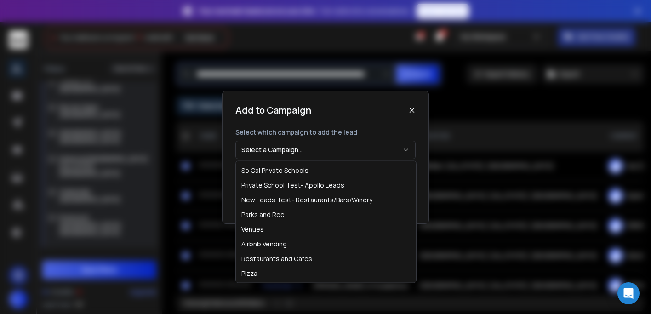
click at [364, 145] on button "Select a Campaign..." at bounding box center [325, 150] width 180 height 18
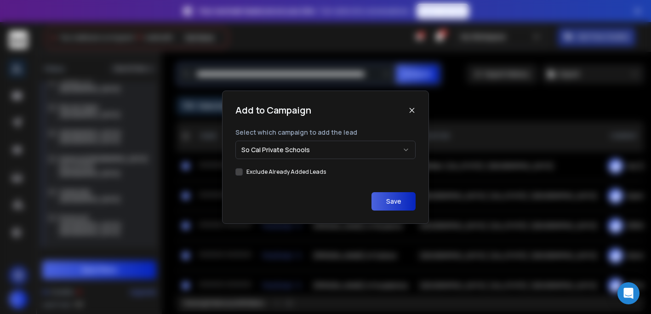
click at [294, 169] on label "Exclude Already Added Leads" at bounding box center [285, 171] width 79 height 7
click at [243, 169] on button "Exclude Already Added Leads" at bounding box center [238, 171] width 7 height 7
click at [398, 202] on button "Save" at bounding box center [393, 201] width 44 height 18
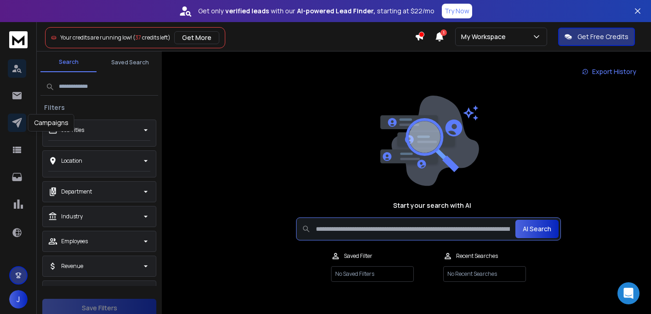
click at [16, 122] on icon at bounding box center [17, 123] width 10 height 10
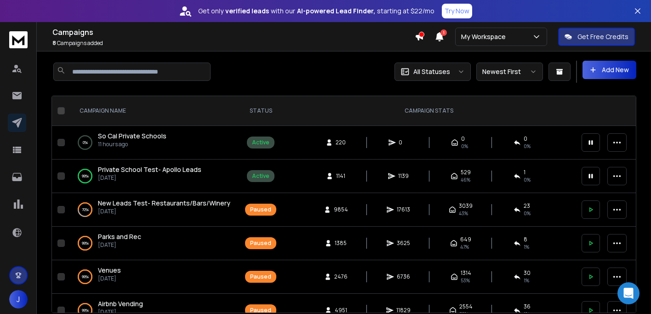
click at [129, 134] on span "So Cal Private Schools" at bounding box center [132, 135] width 68 height 9
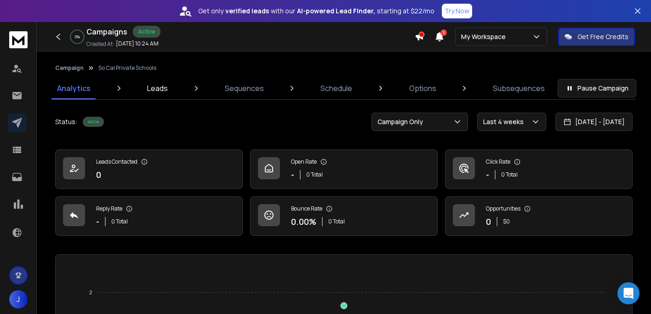
click at [153, 83] on p "Leads" at bounding box center [157, 88] width 21 height 11
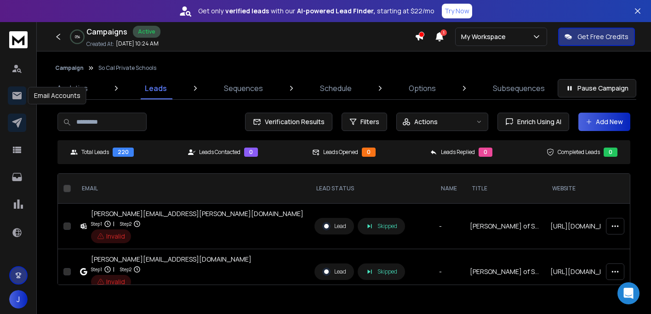
click at [17, 97] on icon at bounding box center [16, 95] width 9 height 7
